Goal: Task Accomplishment & Management: Use online tool/utility

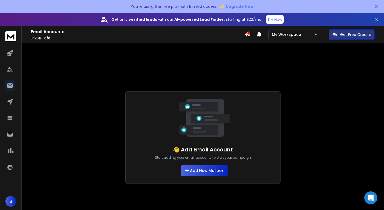
click at [195, 171] on button "Add New Mailbox" at bounding box center [204, 170] width 47 height 11
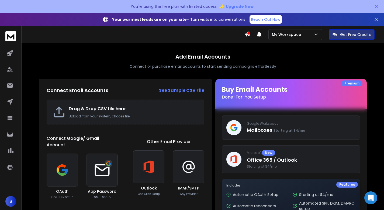
click at [65, 162] on icon at bounding box center [62, 170] width 13 height 16
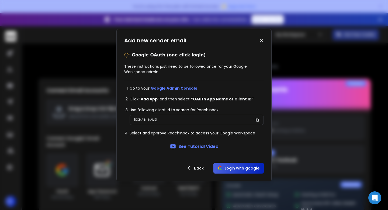
click at [234, 170] on button "Login with google" at bounding box center [239, 168] width 50 height 11
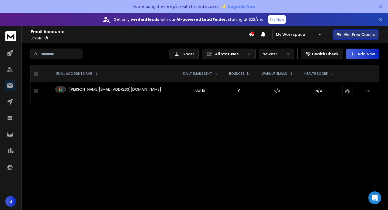
click at [195, 92] on div "0 of 15" at bounding box center [200, 90] width 10 height 5
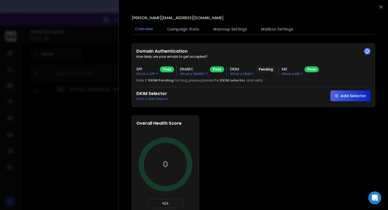
click at [379, 10] on div "brian@apprvd.co Overview Campaign Stats Warmup Settings Mailbox Settings Domain…" at bounding box center [253, 118] width 256 height 225
click at [380, 8] on icon "button" at bounding box center [381, 6] width 5 height 5
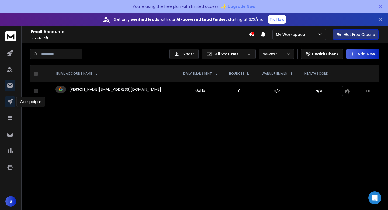
click at [8, 102] on icon at bounding box center [10, 101] width 6 height 6
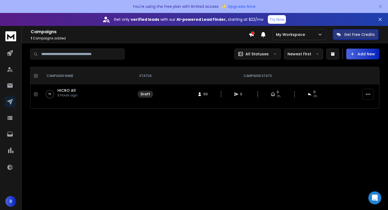
click at [74, 91] on span "HICRO All" at bounding box center [66, 90] width 18 height 5
click at [363, 94] on button "button" at bounding box center [368, 94] width 11 height 11
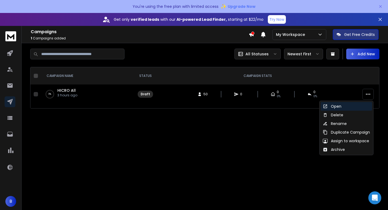
click at [343, 107] on div "Open" at bounding box center [346, 106] width 51 height 9
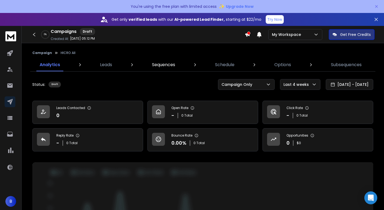
click at [173, 65] on p "Sequences" at bounding box center [163, 64] width 23 height 6
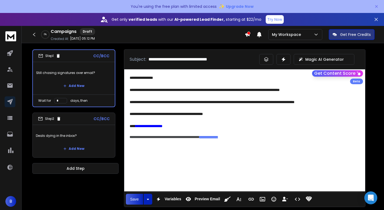
scroll to position [34, 0]
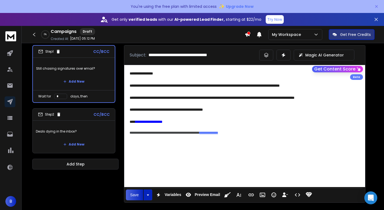
click at [149, 199] on div "button" at bounding box center [148, 194] width 9 height 11
click at [85, 190] on div "Step 1 CC/BCC Still chasing signatures over email? Add New Wait for * days, the…" at bounding box center [75, 123] width 86 height 157
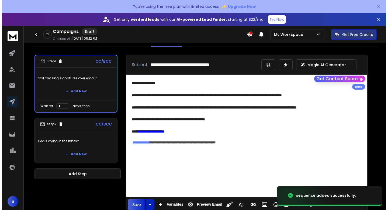
scroll to position [0, 0]
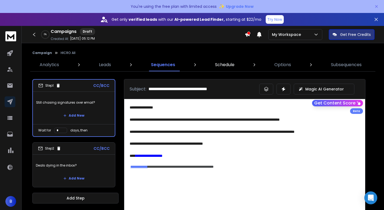
click at [220, 66] on p "Schedule" at bounding box center [224, 64] width 19 height 6
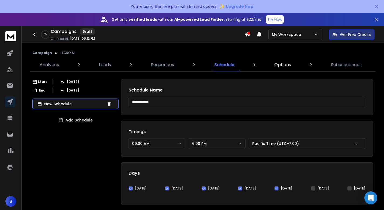
click at [284, 64] on p "Options" at bounding box center [282, 64] width 17 height 6
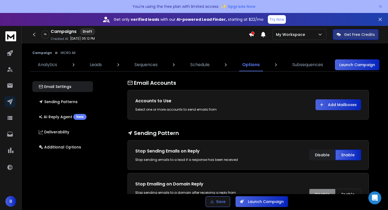
click at [342, 104] on button "Add Mailboxes" at bounding box center [339, 104] width 46 height 11
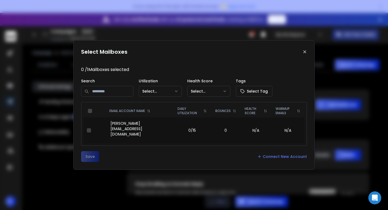
click at [89, 131] on button "button" at bounding box center [89, 130] width 4 height 4
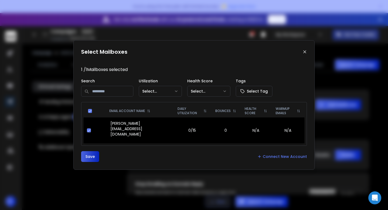
click at [95, 153] on button "Save" at bounding box center [90, 156] width 18 height 11
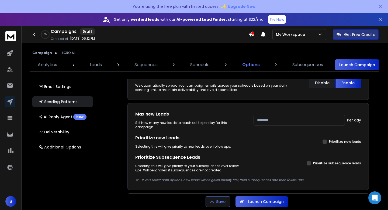
scroll to position [269, 0]
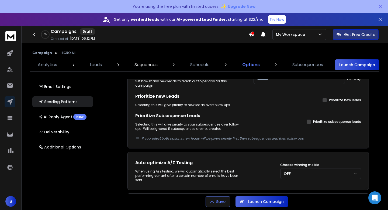
click at [151, 64] on p "Sequences" at bounding box center [146, 64] width 23 height 6
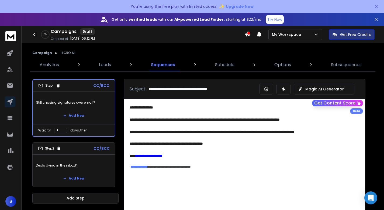
click at [296, 66] on div "Analytics Leads Sequences Schedule Options Subsequences" at bounding box center [200, 64] width 341 height 13
click at [283, 67] on p "Options" at bounding box center [282, 64] width 17 height 6
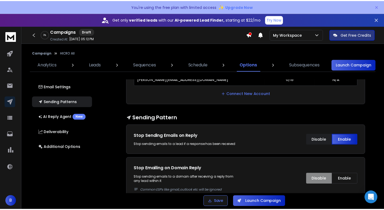
scroll to position [94, 0]
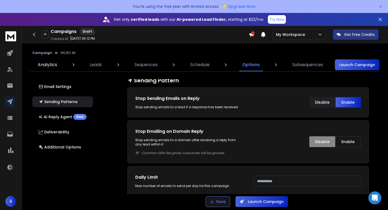
click at [58, 65] on link "Analytics" at bounding box center [48, 64] width 26 height 13
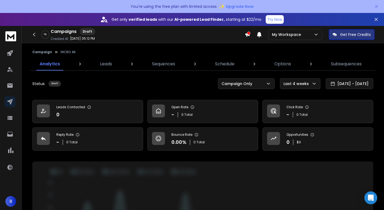
scroll to position [1, 0]
click at [109, 64] on p "Leads" at bounding box center [106, 63] width 12 height 6
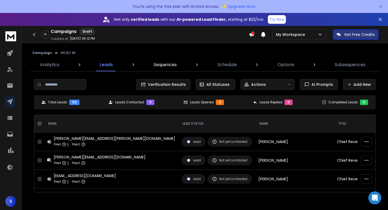
click at [159, 65] on p "Sequences" at bounding box center [165, 64] width 23 height 6
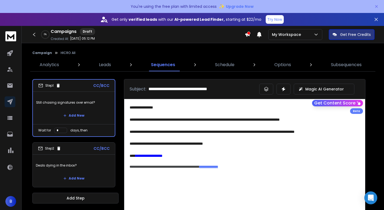
click at [118, 67] on div "Analytics Leads Sequences Schedule Options Subsequences" at bounding box center [200, 64] width 341 height 13
click at [106, 67] on p "Leads" at bounding box center [105, 64] width 12 height 6
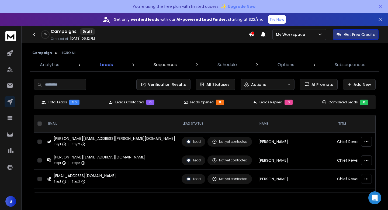
click at [169, 65] on p "Sequences" at bounding box center [165, 64] width 23 height 6
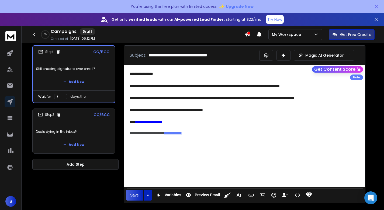
scroll to position [34, 0]
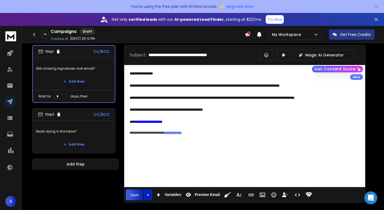
click at [346, 72] on button "Get Content Score" at bounding box center [337, 69] width 51 height 6
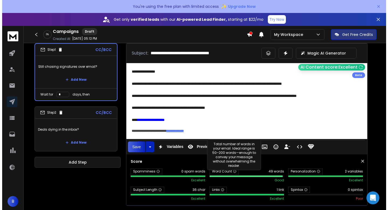
scroll to position [39, 0]
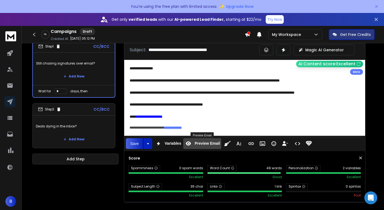
click at [207, 144] on span "Preview Email" at bounding box center [207, 143] width 27 height 5
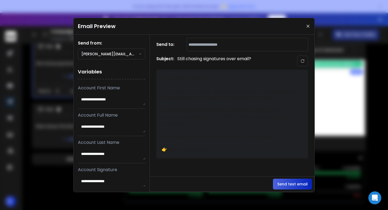
scroll to position [5, 0]
click at [212, 108] on span "Apprvd helps sales teams send clean, compliance-safe contracts straight from yo…" at bounding box center [226, 112] width 128 height 19
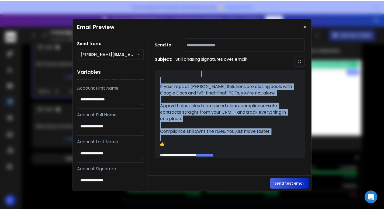
scroll to position [0, 0]
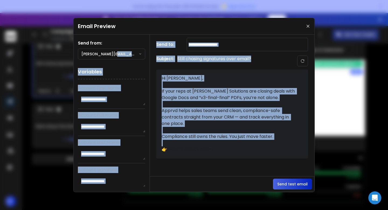
drag, startPoint x: 252, startPoint y: 138, endPoint x: 146, endPoint y: 58, distance: 133.2
click at [146, 58] on div "**********" at bounding box center [194, 112] width 241 height 157
click at [215, 105] on div at bounding box center [229, 104] width 135 height 6
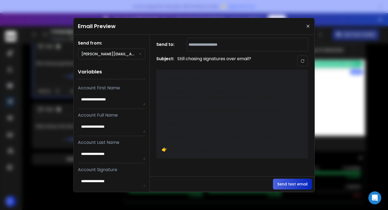
click at [293, 185] on button "Send test email" at bounding box center [292, 183] width 39 height 11
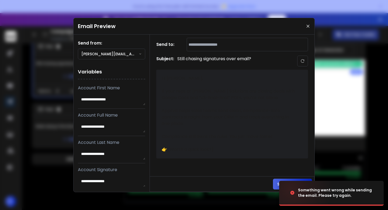
click at [237, 46] on input at bounding box center [248, 45] width 118 height 10
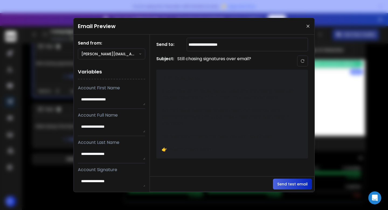
click at [228, 45] on input "**********" at bounding box center [248, 45] width 118 height 10
type input "**********"
click at [291, 185] on button "Send test email" at bounding box center [292, 183] width 39 height 11
click at [308, 26] on icon at bounding box center [308, 26] width 4 height 4
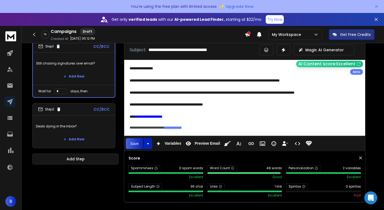
click at [175, 113] on div at bounding box center [245, 111] width 230 height 6
click at [175, 116] on div "**********" at bounding box center [245, 116] width 230 height 6
click at [135, 117] on link "**********" at bounding box center [148, 117] width 26 height 4
click at [154, 116] on link "**********" at bounding box center [147, 117] width 26 height 4
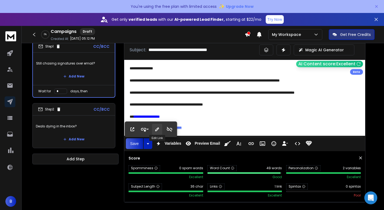
click at [156, 126] on icon "button" at bounding box center [157, 129] width 6 height 6
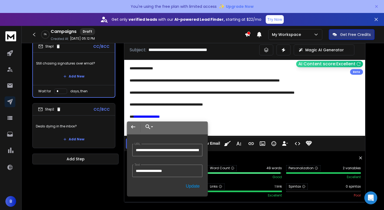
scroll to position [0, 91]
click at [197, 186] on button "Update" at bounding box center [192, 186] width 19 height 10
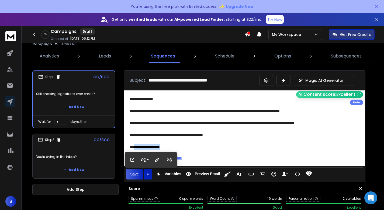
scroll to position [0, 0]
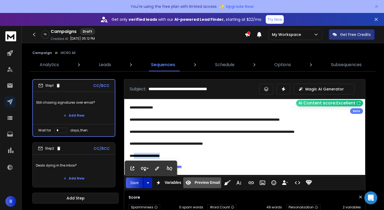
click at [204, 183] on span "Preview Email" at bounding box center [207, 182] width 27 height 5
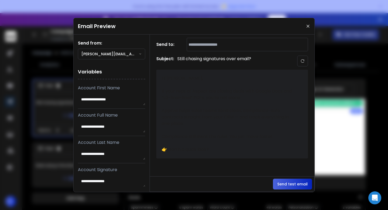
click at [288, 184] on button "Send test email" at bounding box center [292, 183] width 39 height 11
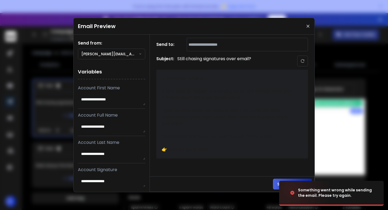
click at [235, 46] on input at bounding box center [248, 45] width 118 height 10
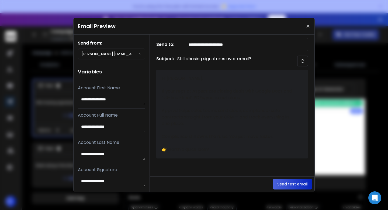
type input "**********"
click at [298, 183] on button "Send test email" at bounding box center [292, 183] width 39 height 11
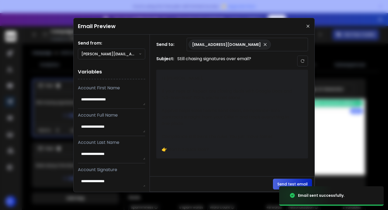
click at [309, 27] on icon at bounding box center [308, 26] width 4 height 4
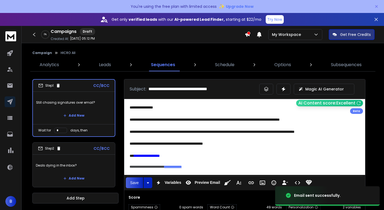
scroll to position [11, 0]
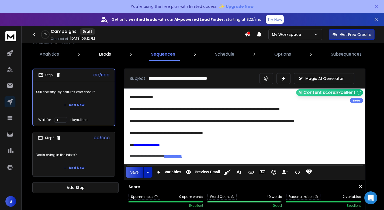
click at [109, 55] on p "Leads" at bounding box center [105, 54] width 12 height 6
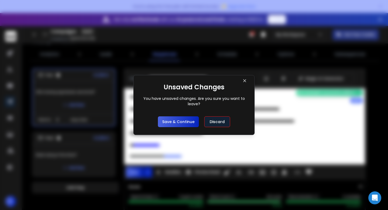
click at [190, 125] on button "Save & Continue" at bounding box center [178, 121] width 41 height 11
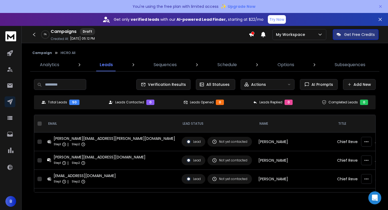
click at [255, 124] on th "NAME" at bounding box center [294, 124] width 79 height 18
click at [168, 67] on p "Sequences" at bounding box center [165, 64] width 23 height 6
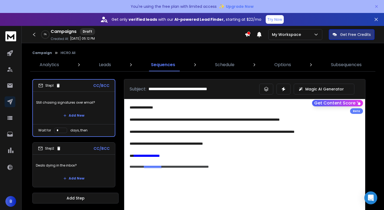
click at [237, 187] on div "**********" at bounding box center [244, 160] width 241 height 122
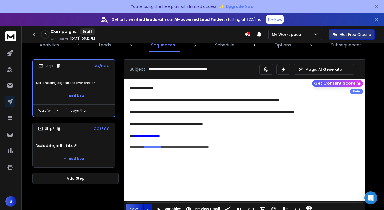
scroll to position [34, 0]
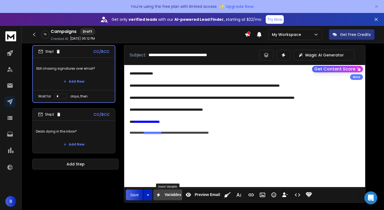
click at [176, 195] on span "Variables" at bounding box center [173, 194] width 19 height 5
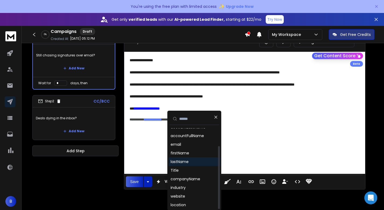
scroll to position [47, 0]
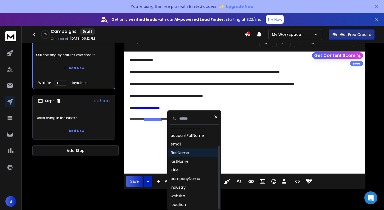
click at [248, 137] on div "**********" at bounding box center [244, 112] width 241 height 122
click at [240, 154] on div "**********" at bounding box center [244, 112] width 241 height 122
click at [241, 181] on icon "button" at bounding box center [238, 181] width 5 height 4
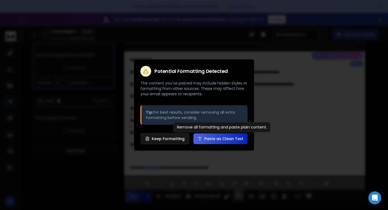
click at [202, 140] on icon at bounding box center [200, 138] width 4 height 4
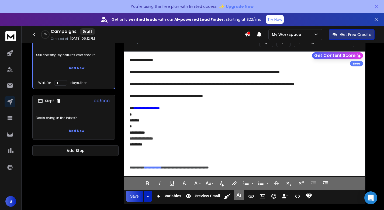
click at [163, 144] on div "*********" at bounding box center [245, 144] width 230 height 6
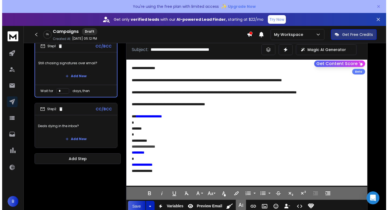
scroll to position [51, 0]
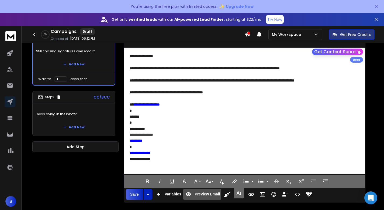
click at [210, 196] on div "Preview Email" at bounding box center [202, 194] width 38 height 9
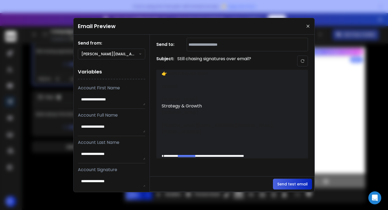
scroll to position [0, 0]
click at [209, 47] on input at bounding box center [248, 45] width 118 height 10
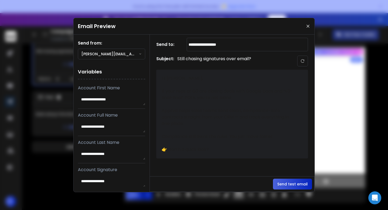
type input "**********"
click at [320, 44] on p "angkan.mukerjee@email.com" at bounding box center [370, 44] width 101 height 5
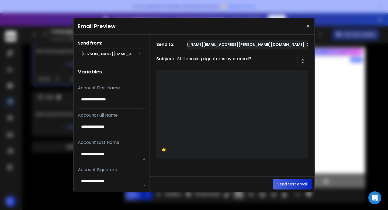
click at [320, 44] on p "angkan.mukerjee@email.com" at bounding box center [370, 44] width 101 height 5
copy p
click at [317, 45] on input at bounding box center [376, 45] width 118 height 10
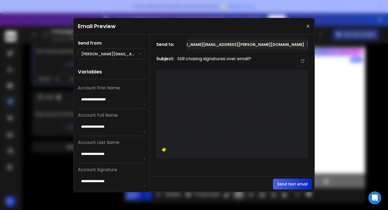
click at [317, 46] on input at bounding box center [376, 45] width 118 height 10
click at [284, 184] on button "Send test email" at bounding box center [292, 183] width 39 height 11
click at [296, 186] on button "Send test email" at bounding box center [292, 183] width 39 height 11
